Goal: Check status: Check status

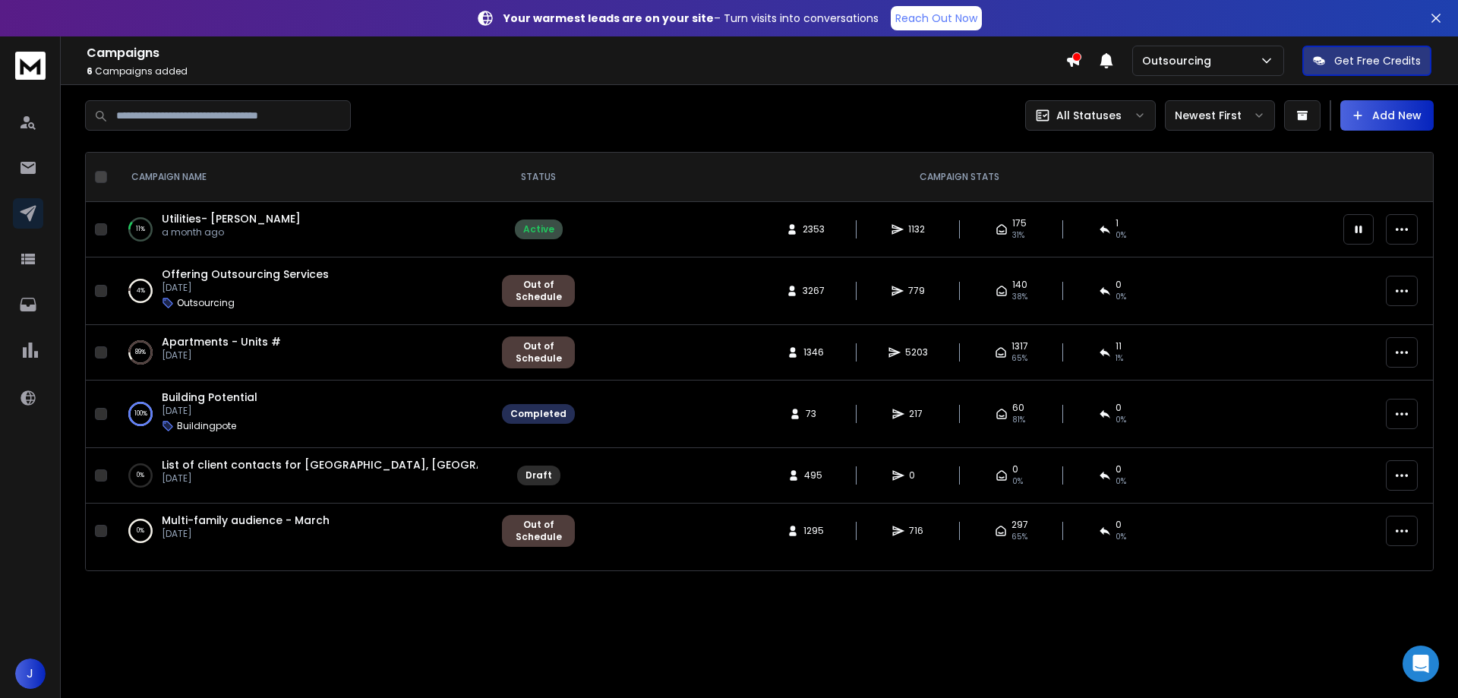
click at [199, 213] on span "Utilities- [PERSON_NAME]" at bounding box center [231, 218] width 139 height 15
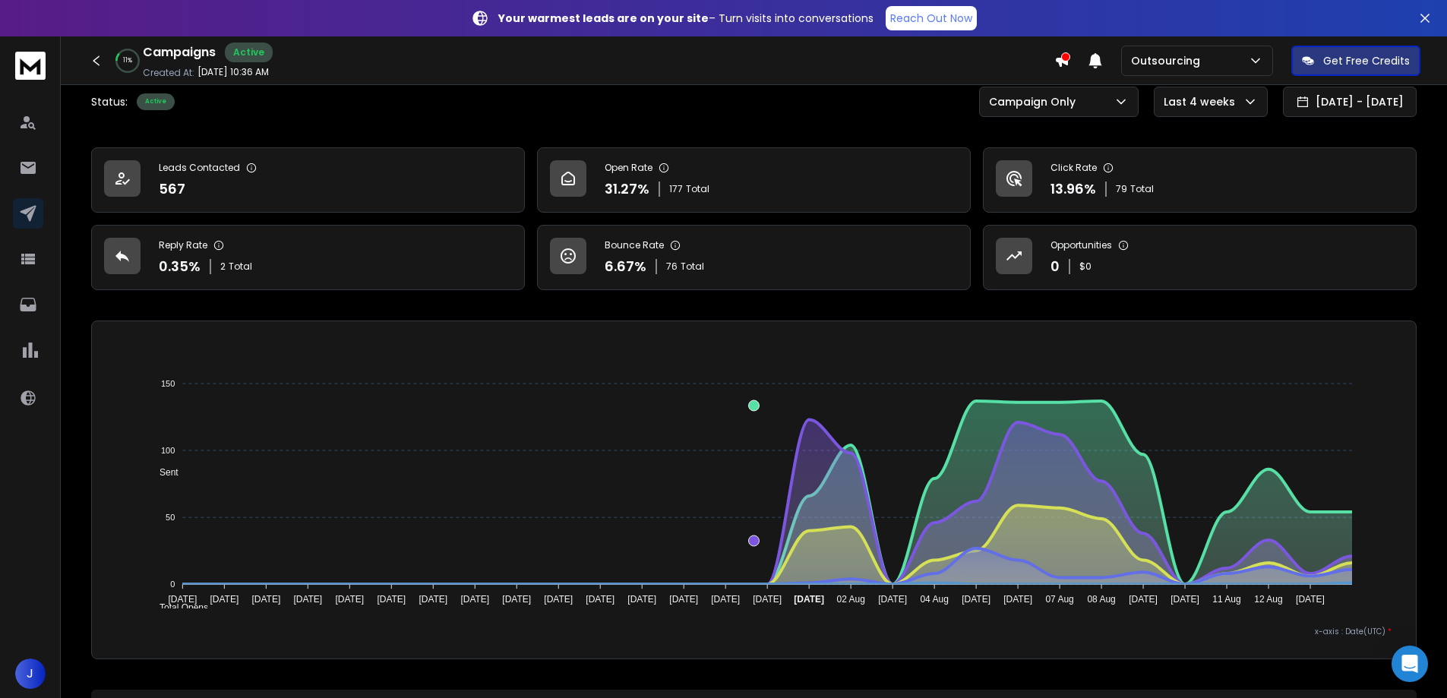
scroll to position [152, 0]
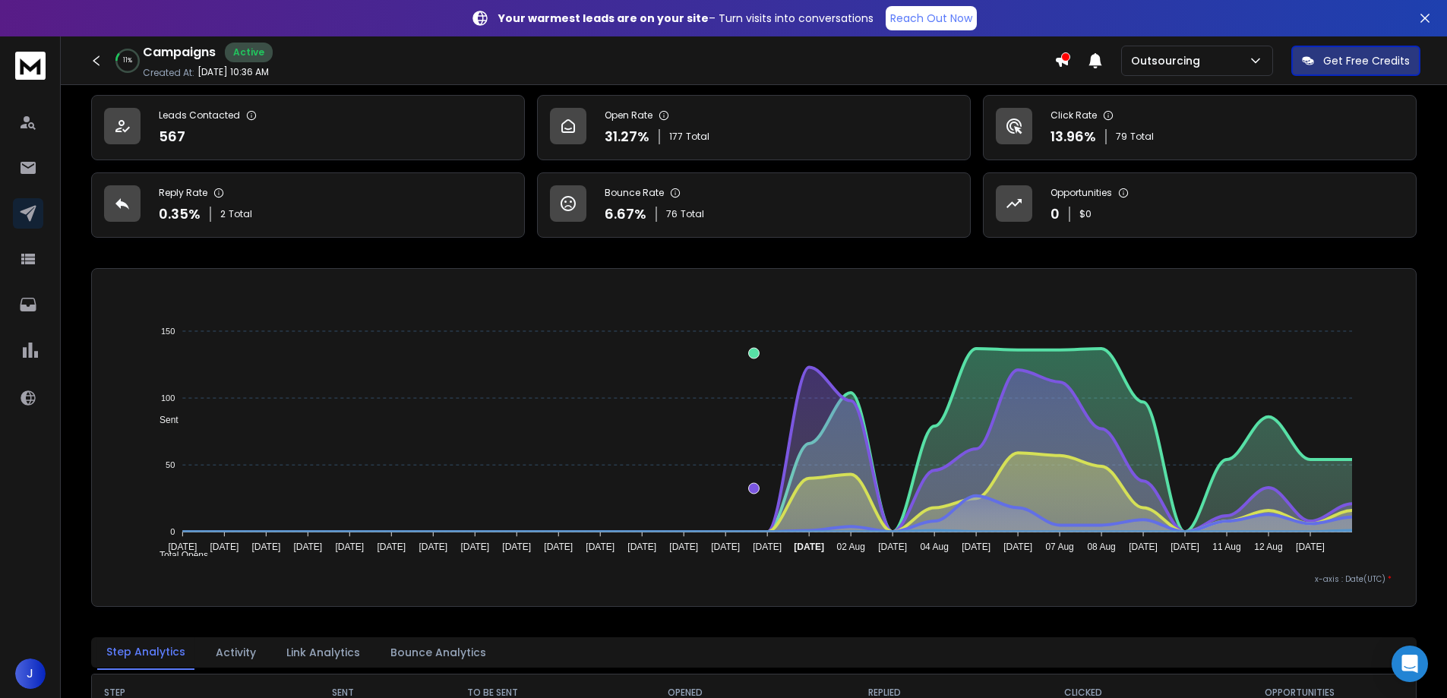
click at [171, 189] on p "Reply Rate" at bounding box center [183, 193] width 49 height 12
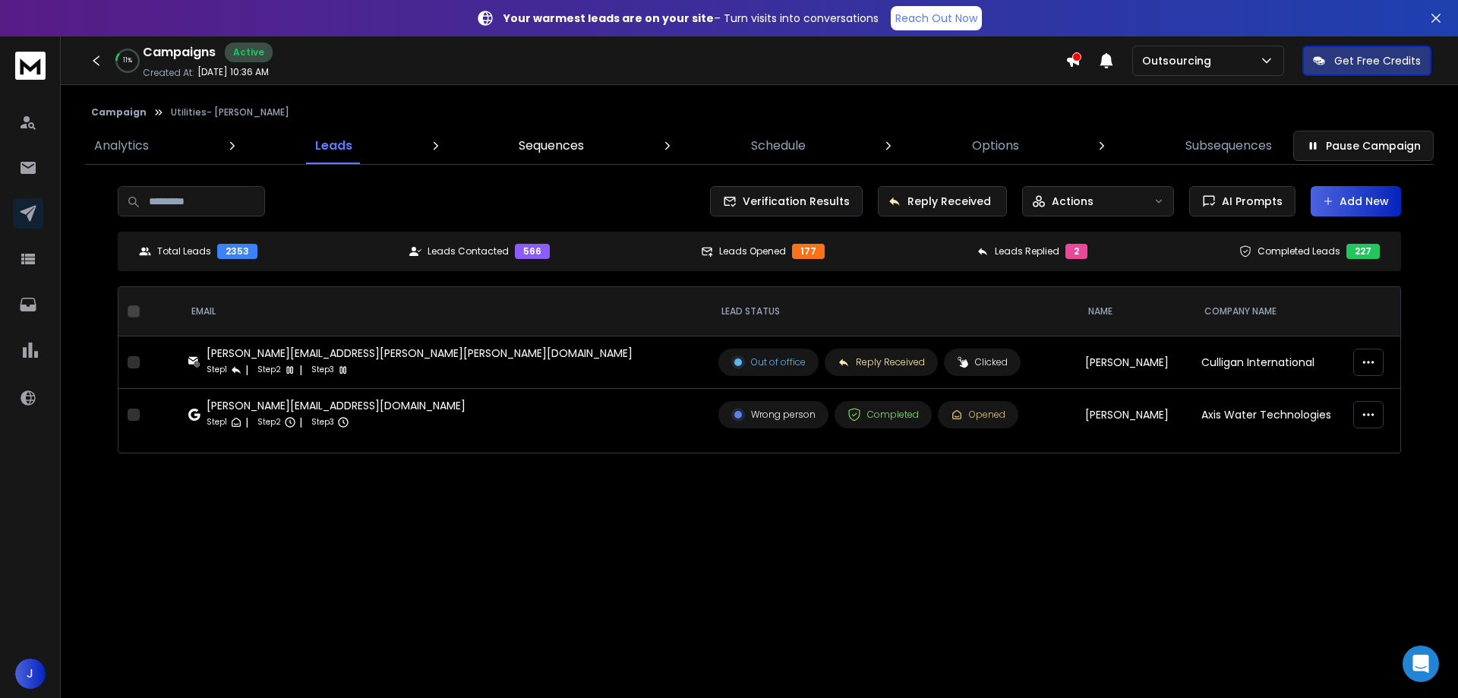
click at [531, 141] on p "Sequences" at bounding box center [551, 146] width 65 height 18
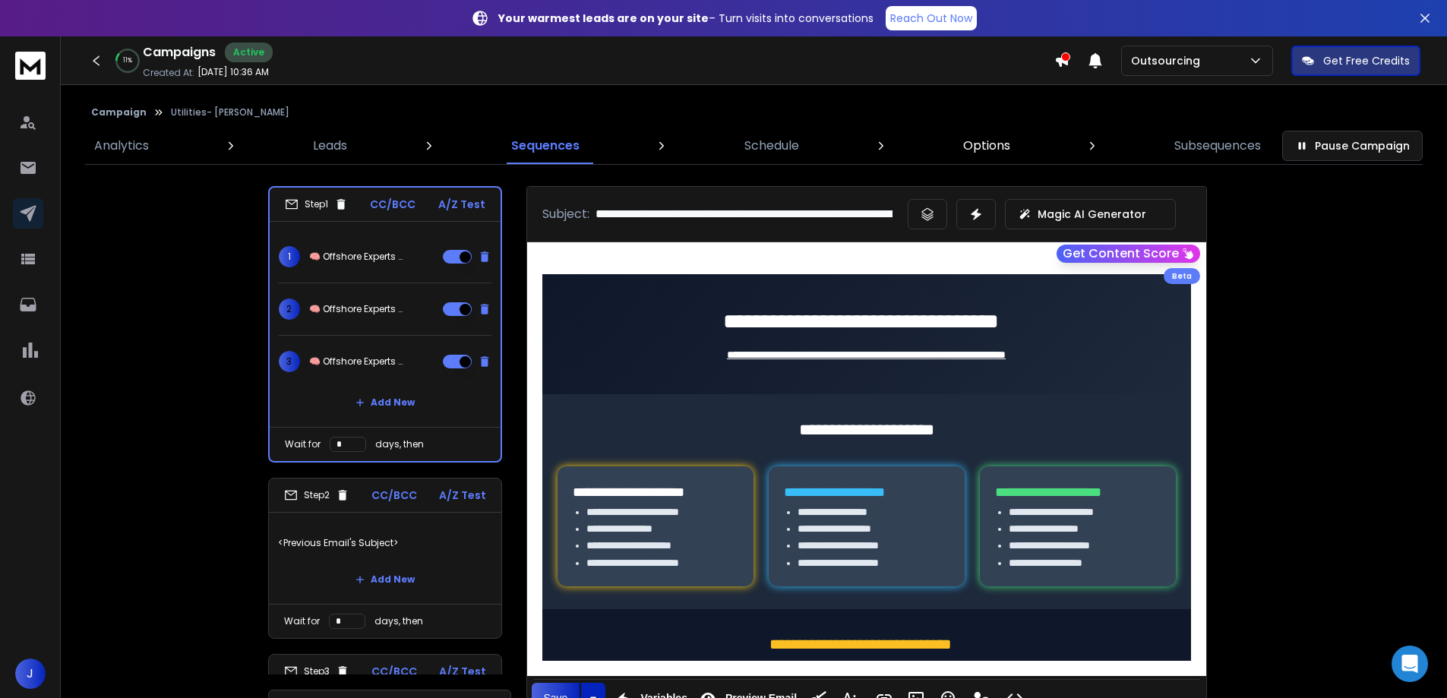
click at [978, 140] on p "Options" at bounding box center [986, 146] width 47 height 18
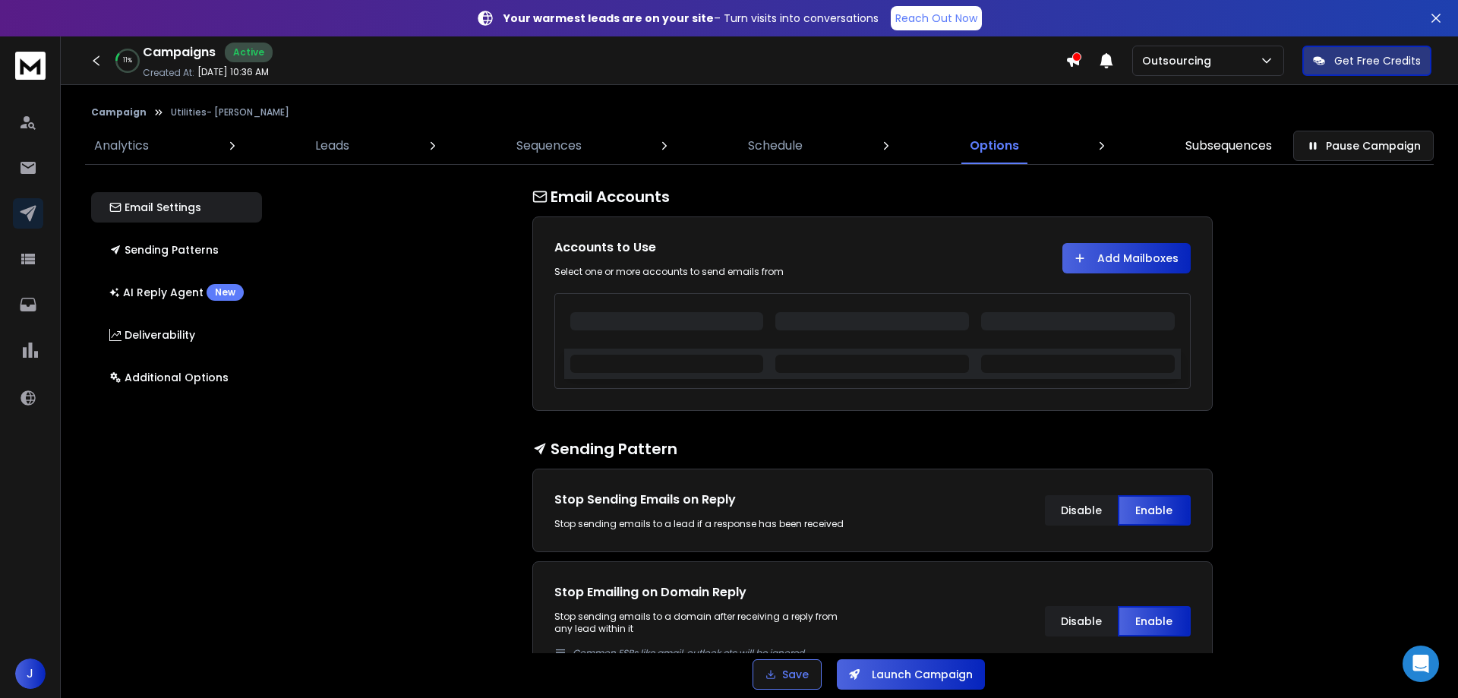
click at [1210, 144] on p "Subsequences" at bounding box center [1228, 146] width 87 height 18
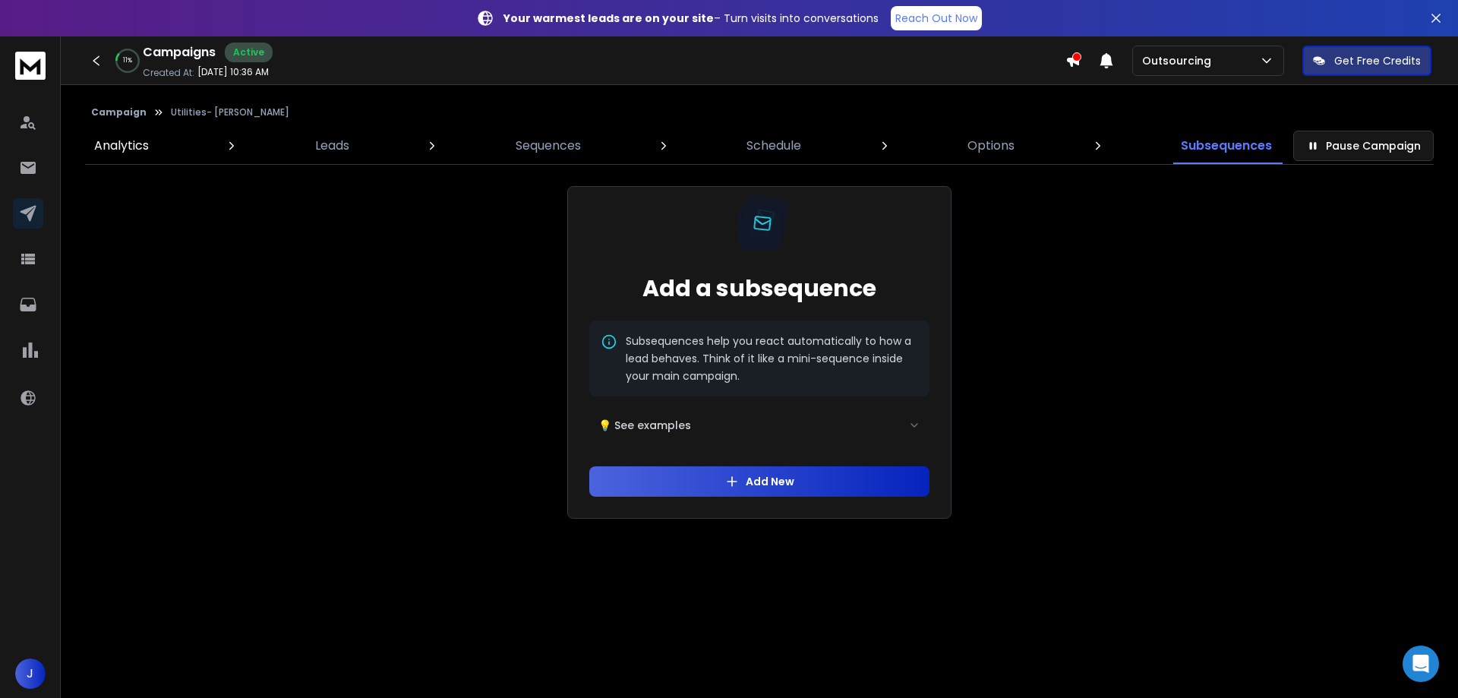
click at [106, 137] on p "Analytics" at bounding box center [121, 146] width 55 height 18
